Goal: Task Accomplishment & Management: Manage account settings

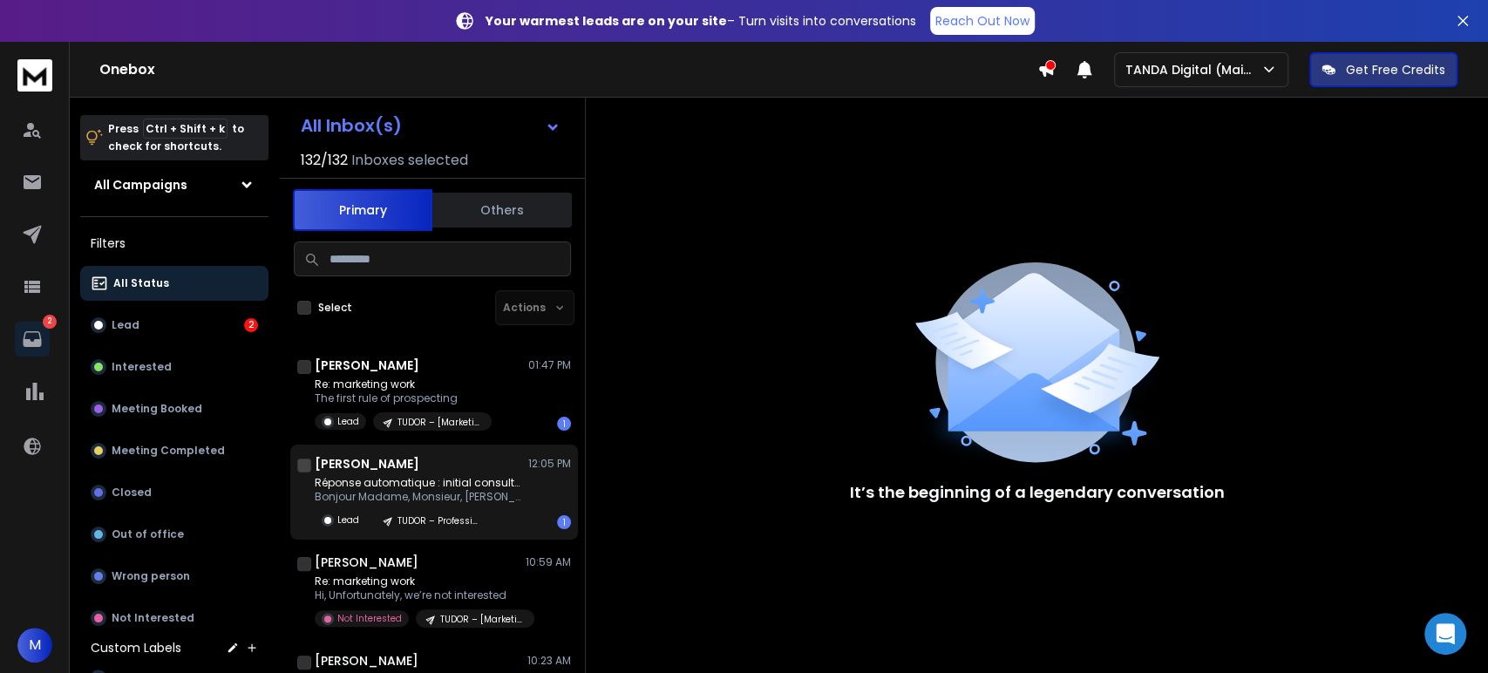
click at [428, 493] on p "Bonjour Madame, Monsieur, [PERSON_NAME] est" at bounding box center [419, 497] width 209 height 14
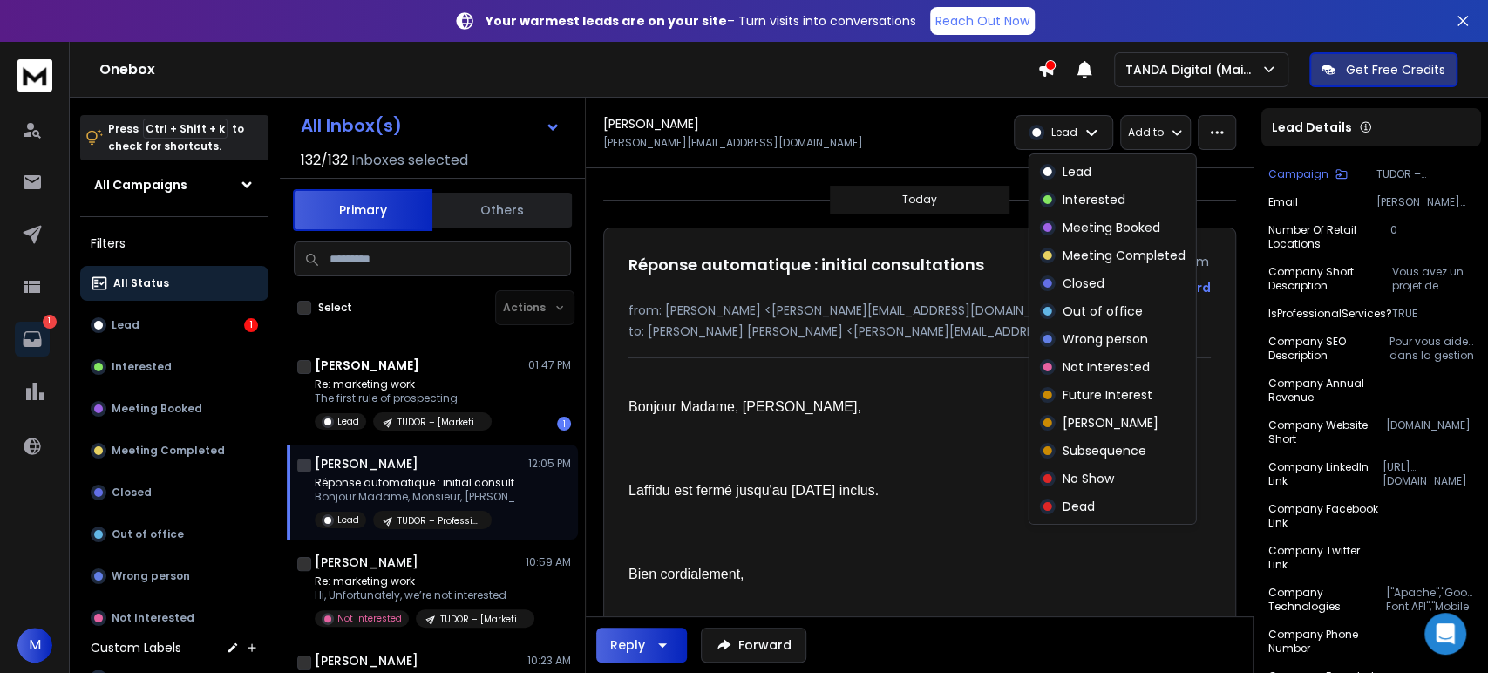
click at [1098, 130] on icon at bounding box center [1091, 133] width 14 height 14
click at [1072, 309] on p "Out of office" at bounding box center [1103, 310] width 80 height 17
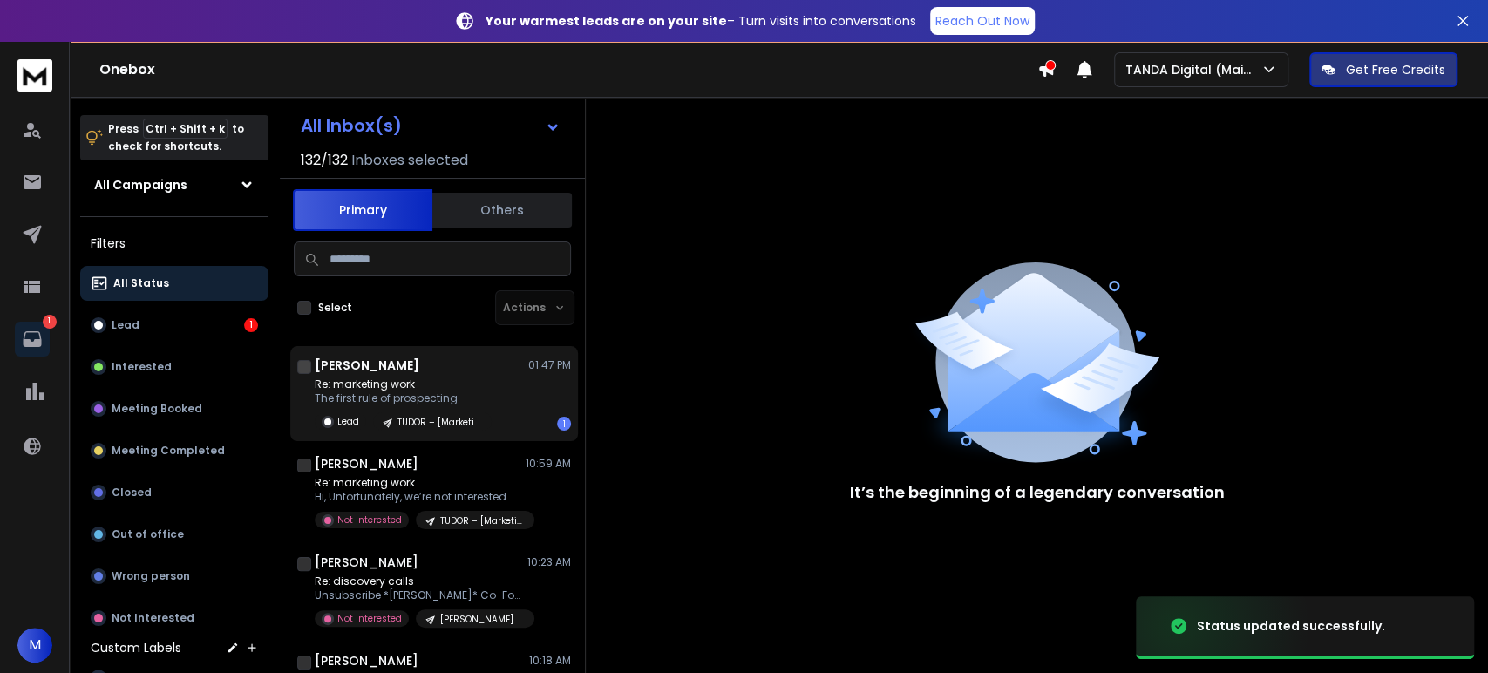
click at [399, 363] on div "[PERSON_NAME] 01:47 PM" at bounding box center [443, 365] width 256 height 17
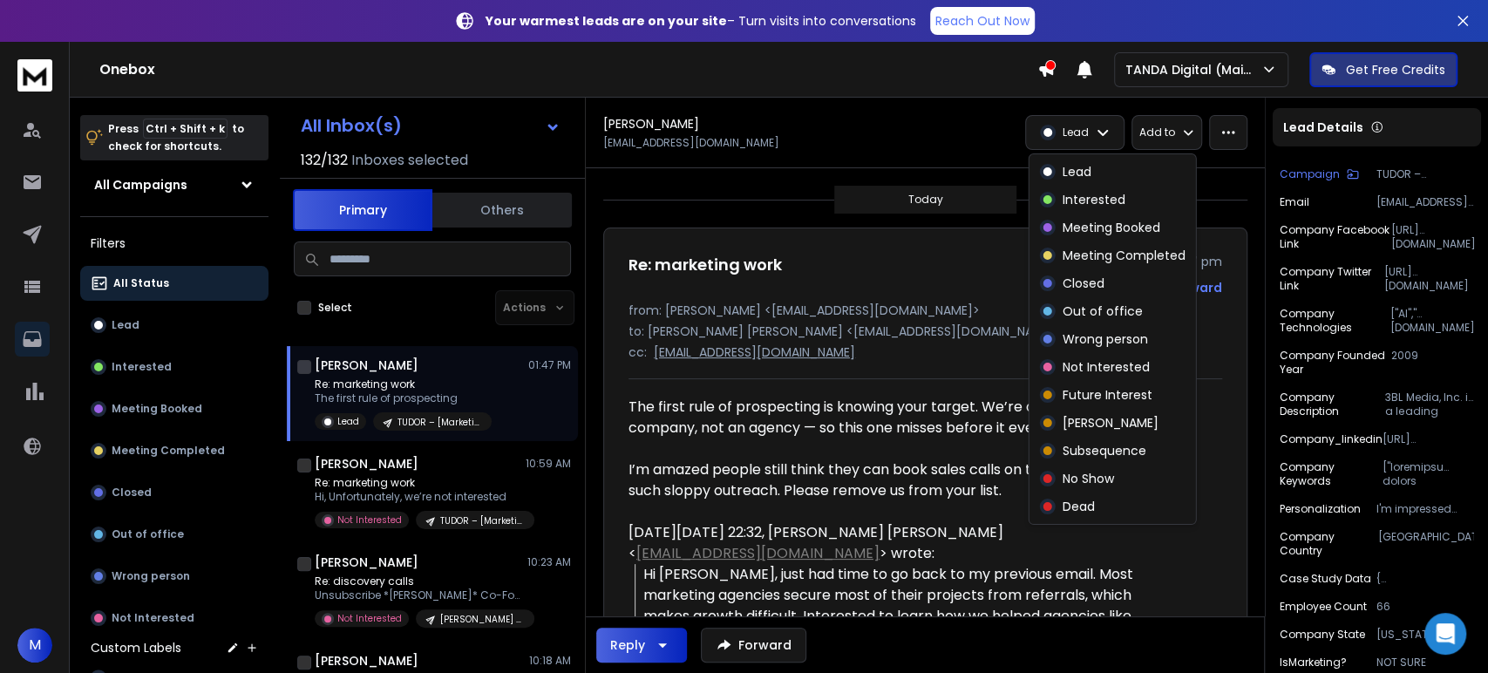
click at [1098, 119] on div "Lead" at bounding box center [1075, 132] width 98 height 33
click at [1060, 357] on div "Not Interested" at bounding box center [1113, 367] width 160 height 28
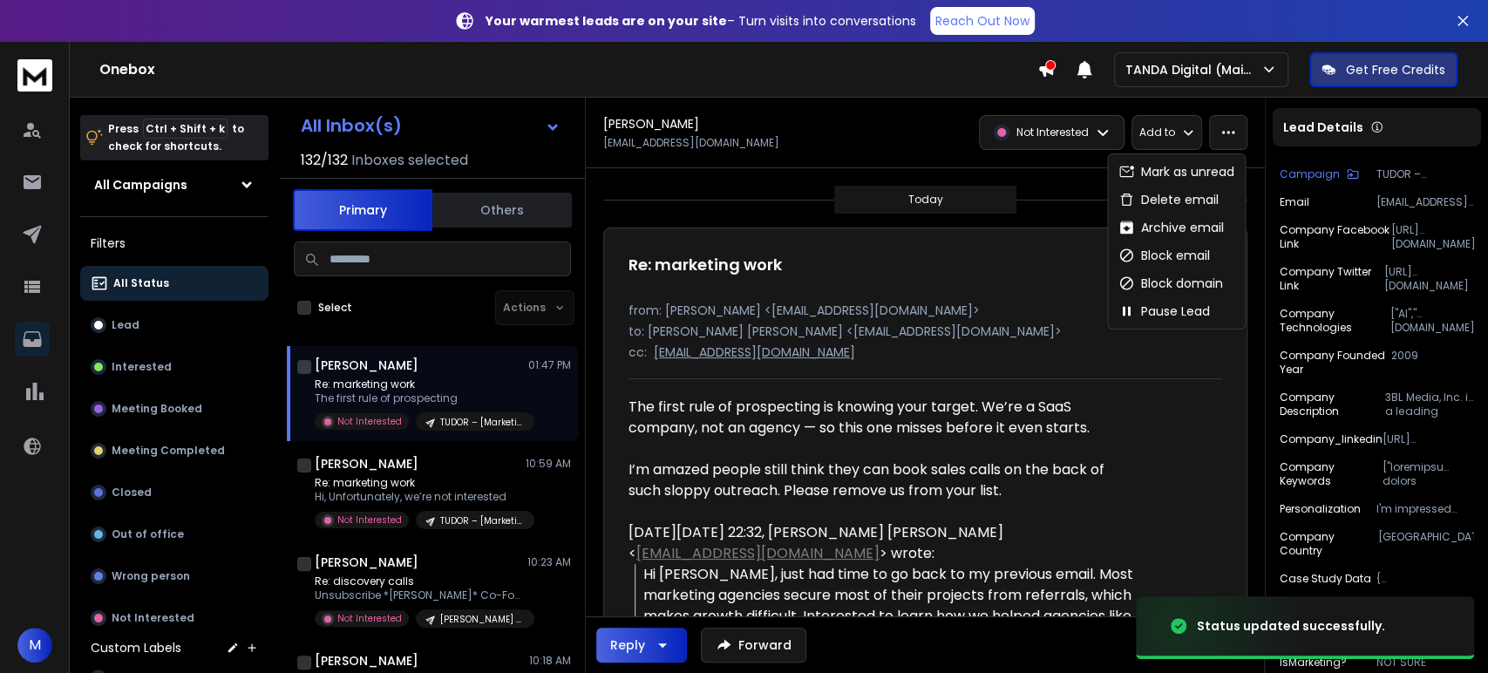
click at [1227, 131] on icon "button" at bounding box center [1228, 133] width 16 height 16
click at [1179, 256] on div "Block email" at bounding box center [1164, 255] width 92 height 17
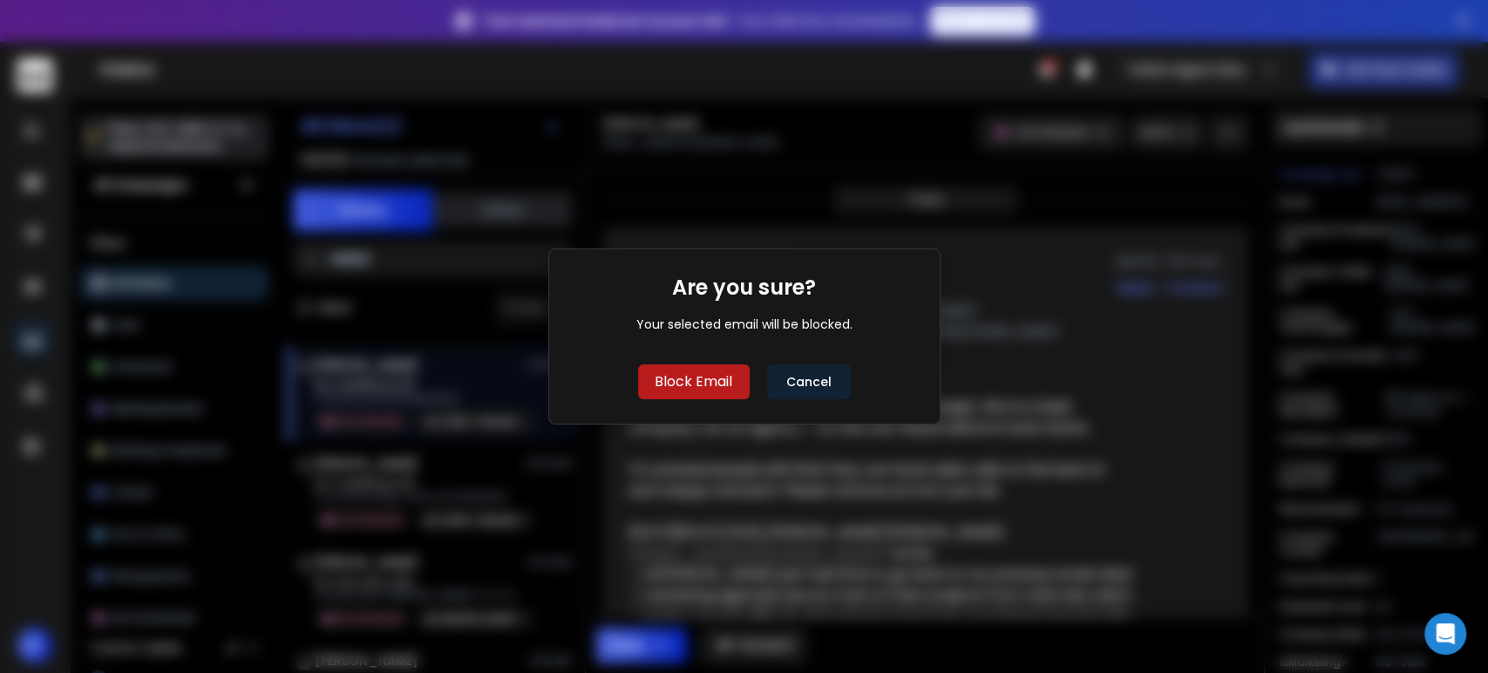
click at [718, 367] on button "Block Email" at bounding box center [694, 381] width 112 height 35
